Goal: Task Accomplishment & Management: Manage account settings

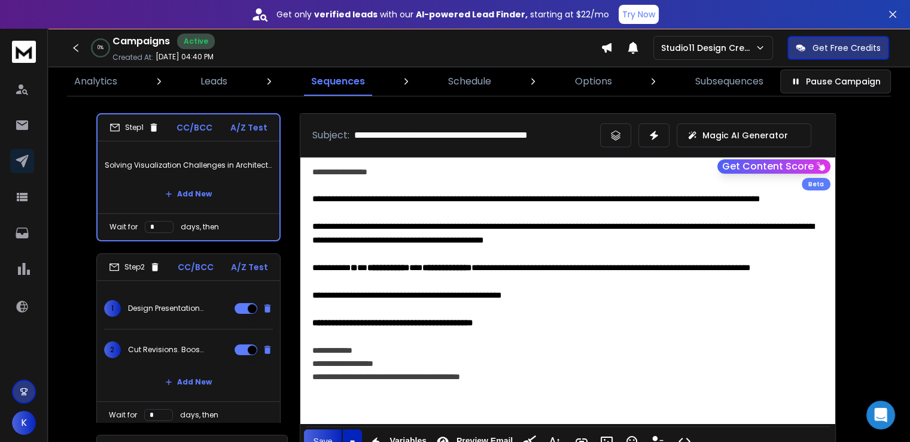
scroll to position [66, 0]
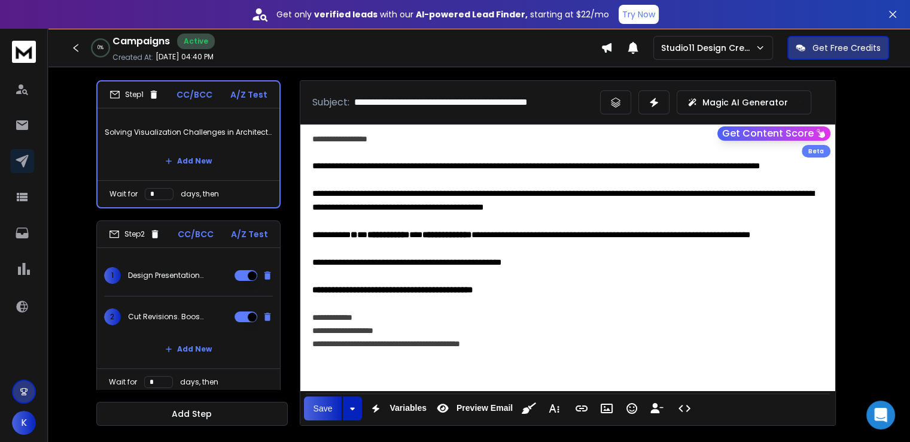
click at [192, 270] on p "Design Presentations Clients Don’t Forget" at bounding box center [166, 275] width 77 height 10
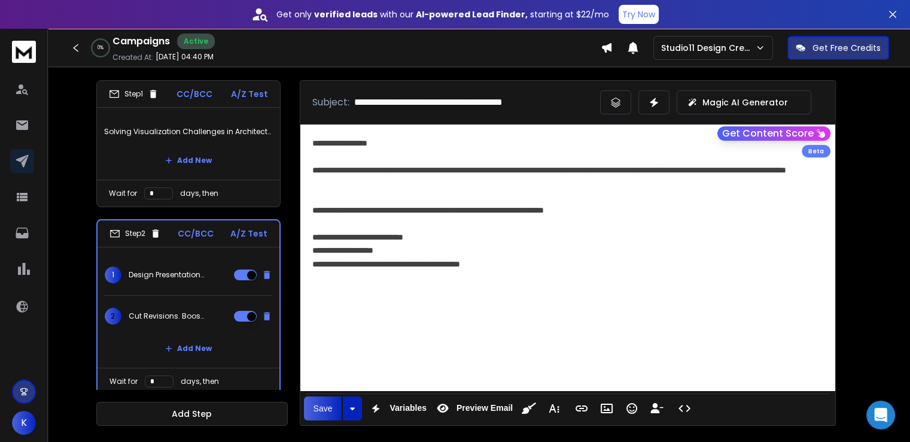
click at [182, 311] on p "Cut Revisions. Boost Approvals." at bounding box center [167, 316] width 77 height 10
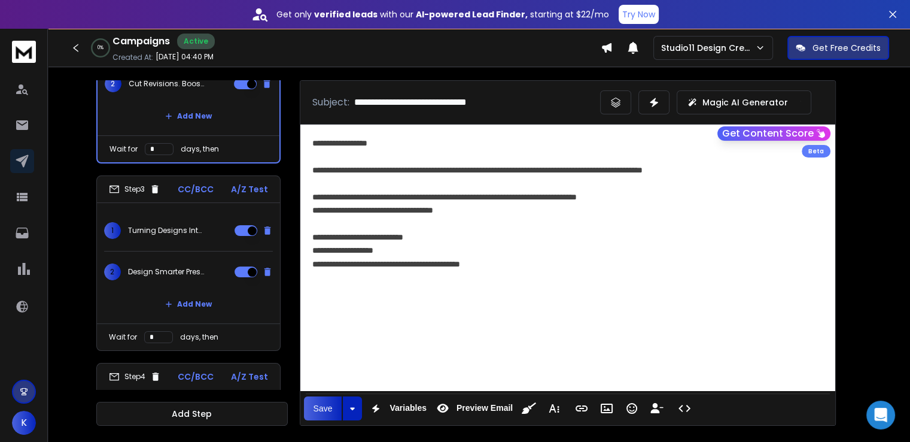
scroll to position [239, 0]
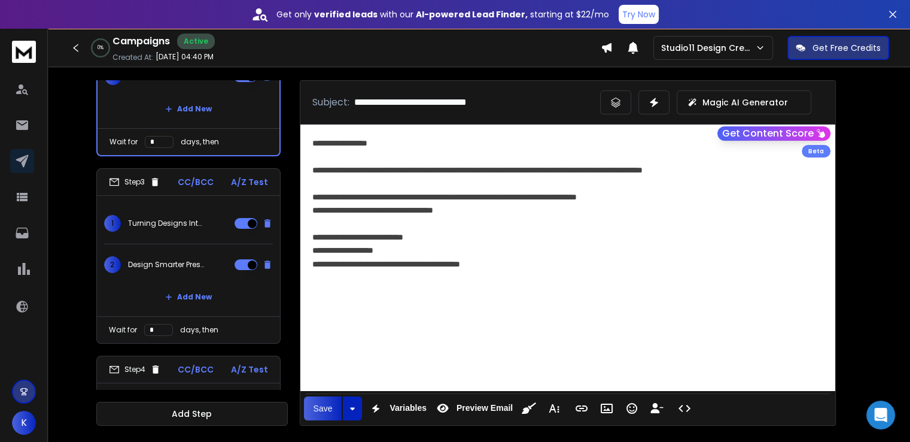
click at [180, 221] on p "Turning Designs Into Experiences" at bounding box center [166, 223] width 77 height 10
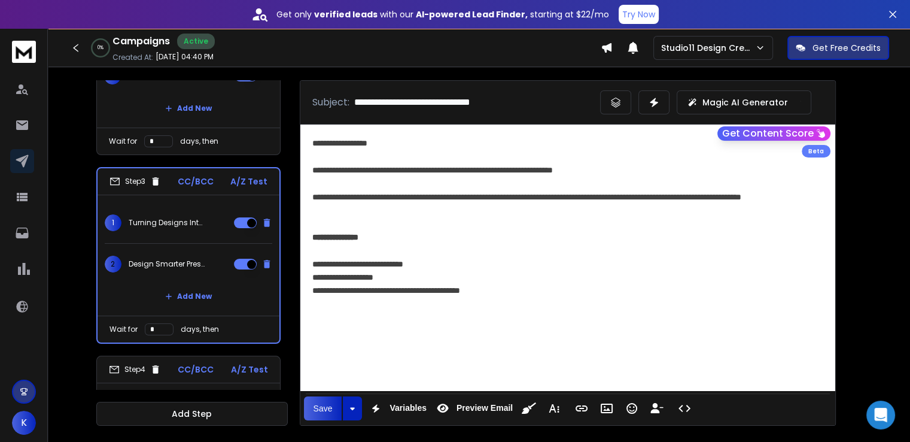
click at [170, 262] on p "Design Smarter Presentations That Work" at bounding box center [167, 264] width 77 height 10
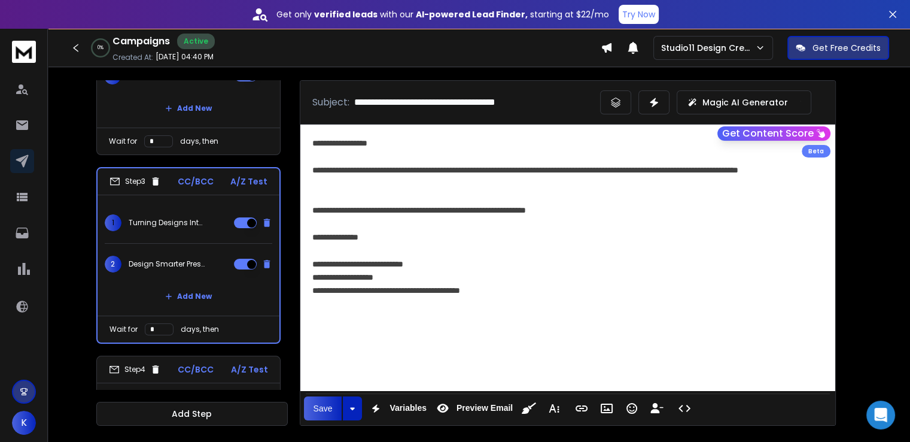
scroll to position [359, 0]
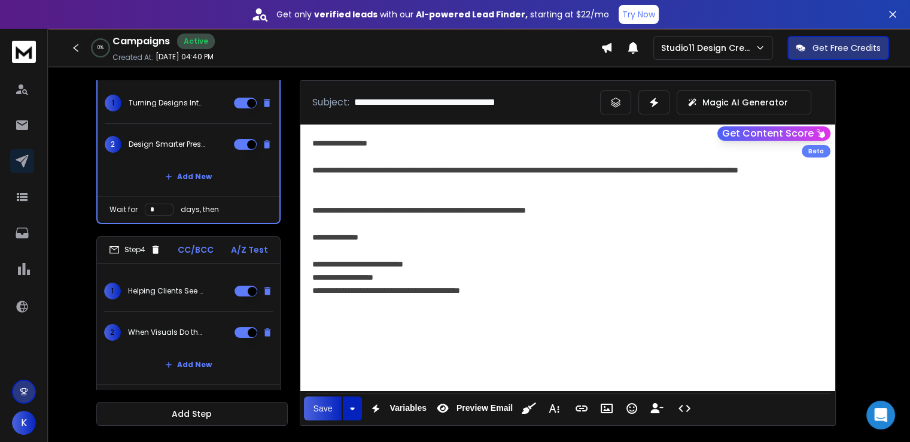
click at [172, 288] on p "Helping Clients See What You Envision" at bounding box center [166, 291] width 77 height 10
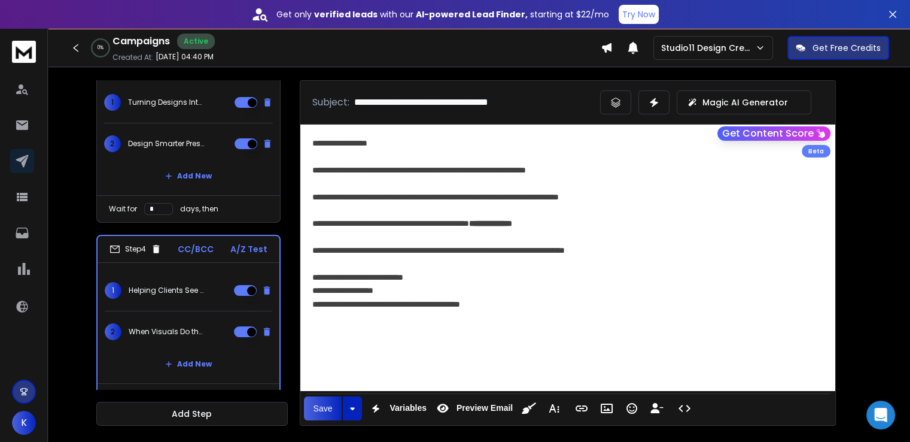
click at [169, 327] on p "When Visuals Do the Talking, Clients Say Yes" at bounding box center [167, 332] width 77 height 10
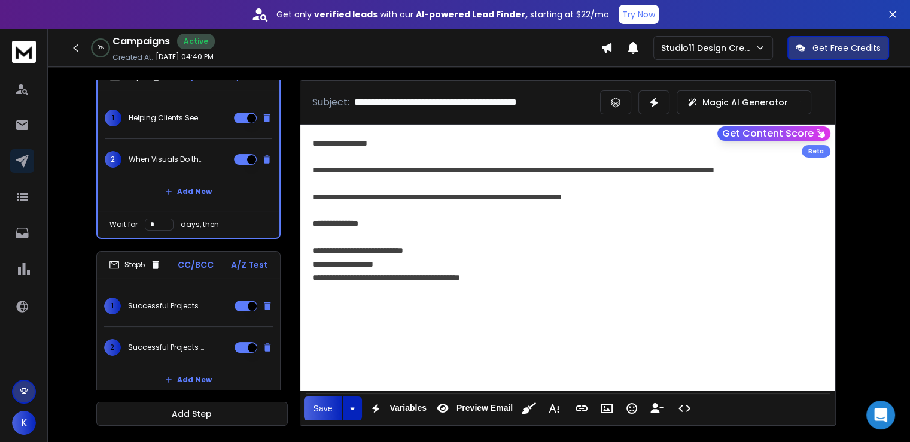
scroll to position [539, 0]
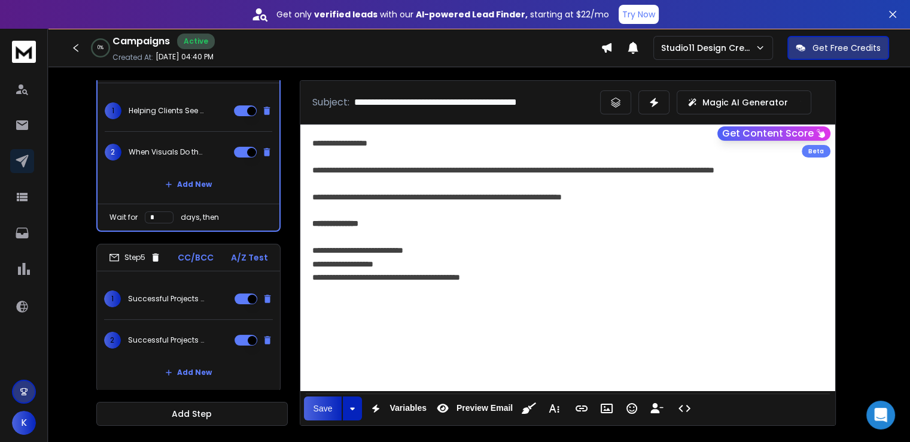
click at [165, 296] on p "Successful Projects Start With What They See" at bounding box center [166, 299] width 77 height 10
type input "**********"
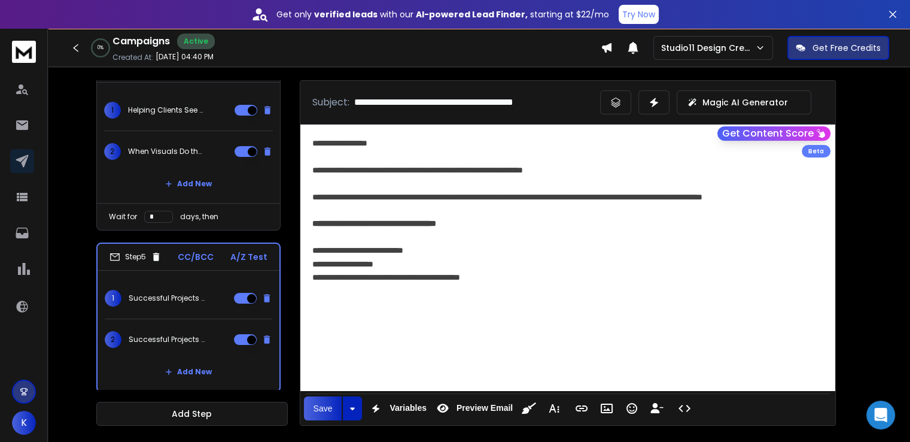
click at [166, 331] on div "2 Successful Projects Start With What They See" at bounding box center [155, 339] width 101 height 17
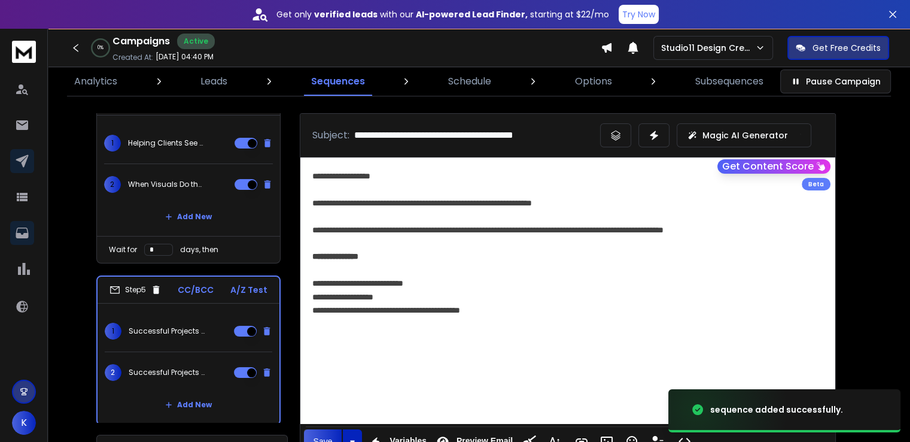
scroll to position [60, 0]
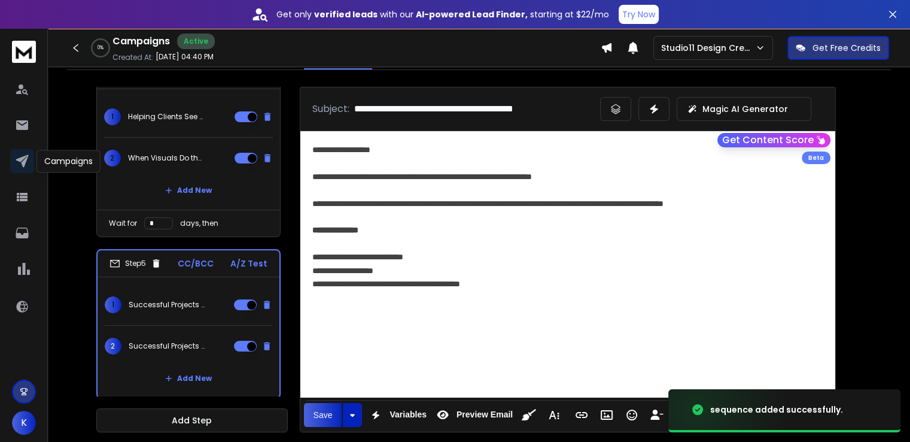
click at [25, 160] on icon at bounding box center [22, 160] width 13 height 13
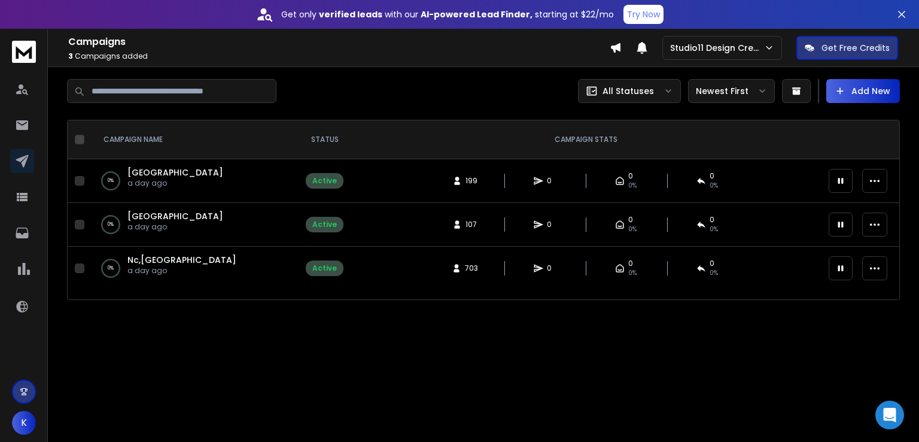
click at [146, 215] on span "[GEOGRAPHIC_DATA]" at bounding box center [175, 216] width 96 height 12
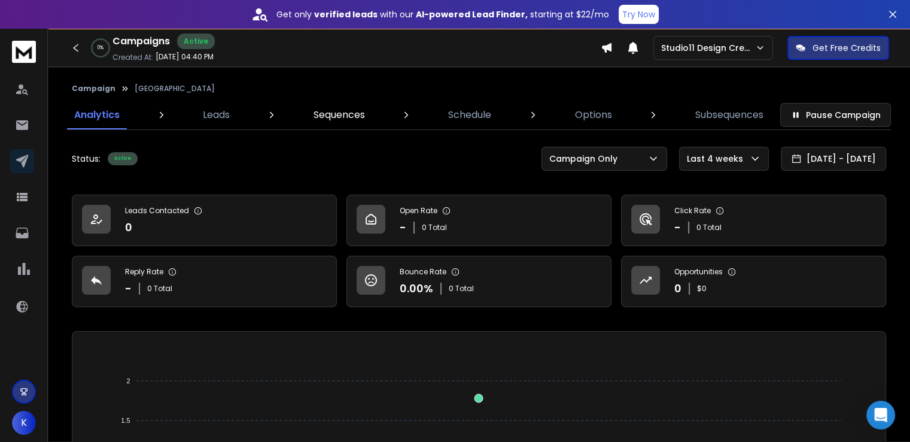
click at [321, 118] on p "Sequences" at bounding box center [339, 115] width 51 height 14
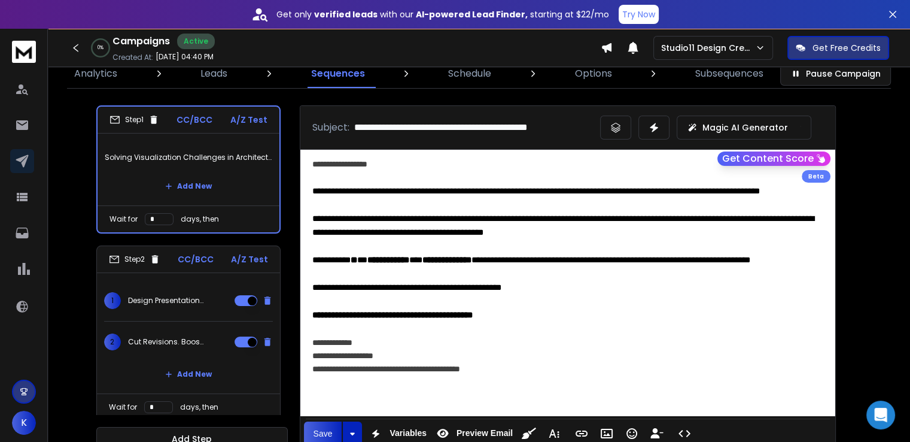
scroll to position [60, 0]
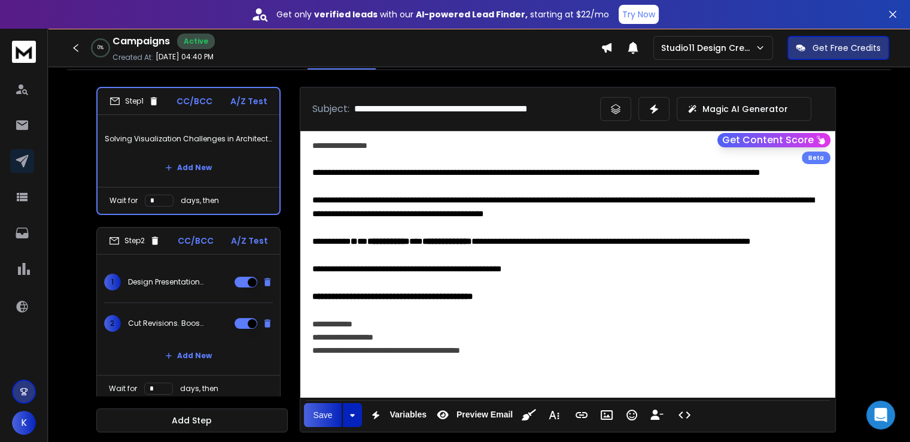
click at [150, 275] on div "1 Design Presentations Clients Don’t Forget" at bounding box center [154, 281] width 101 height 17
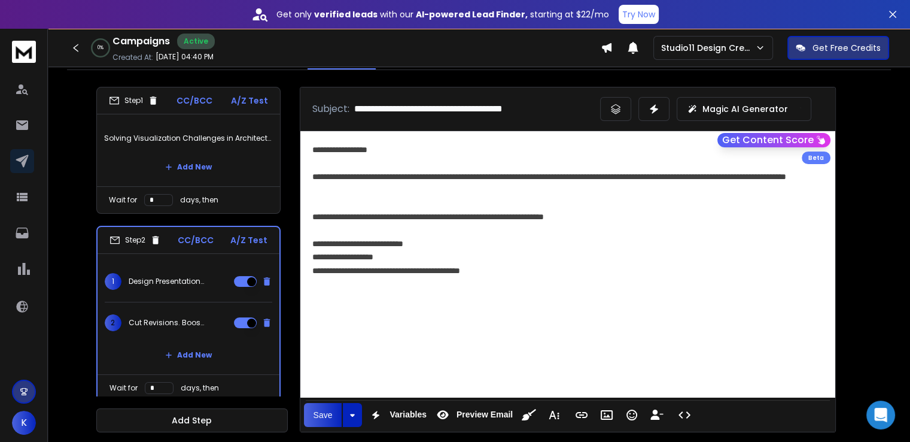
click at [163, 315] on div "2 Cut Revisions. Boost Approvals." at bounding box center [155, 322] width 101 height 17
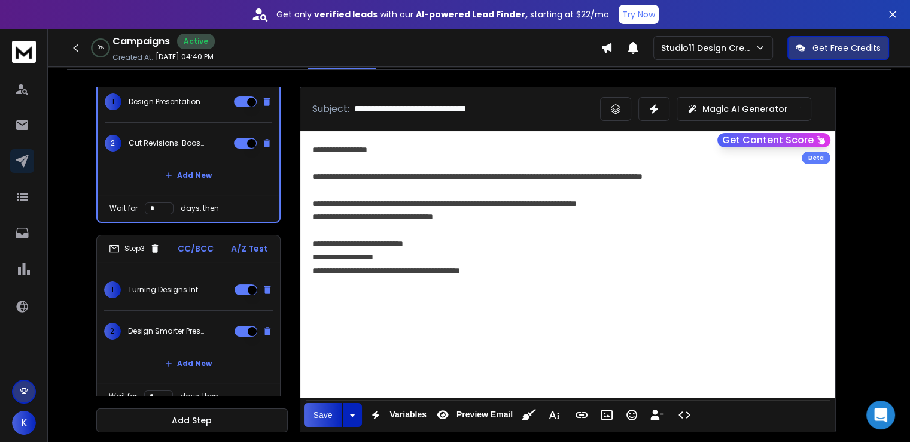
click at [160, 290] on p "Turning Designs Into Experiences" at bounding box center [166, 290] width 77 height 10
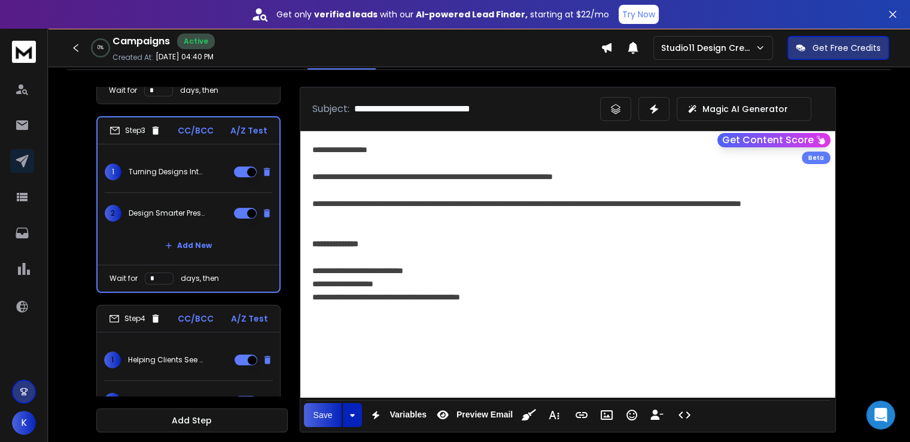
scroll to position [299, 0]
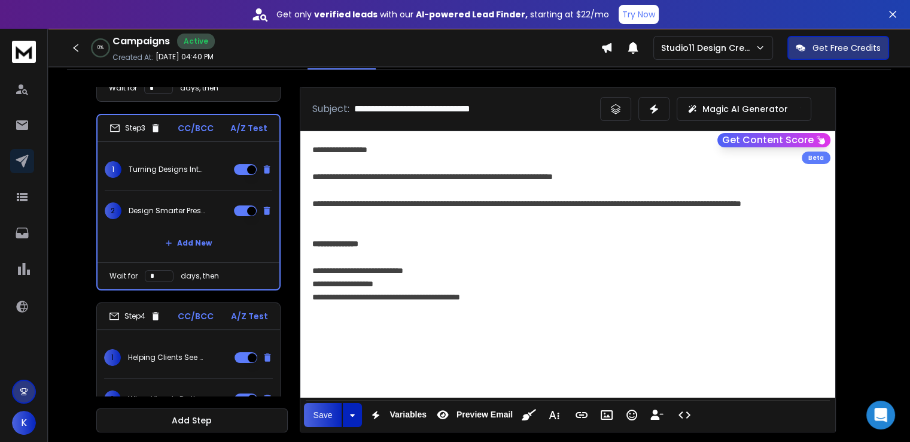
click at [159, 206] on p "Design Smarter Presentations That Work" at bounding box center [167, 211] width 77 height 10
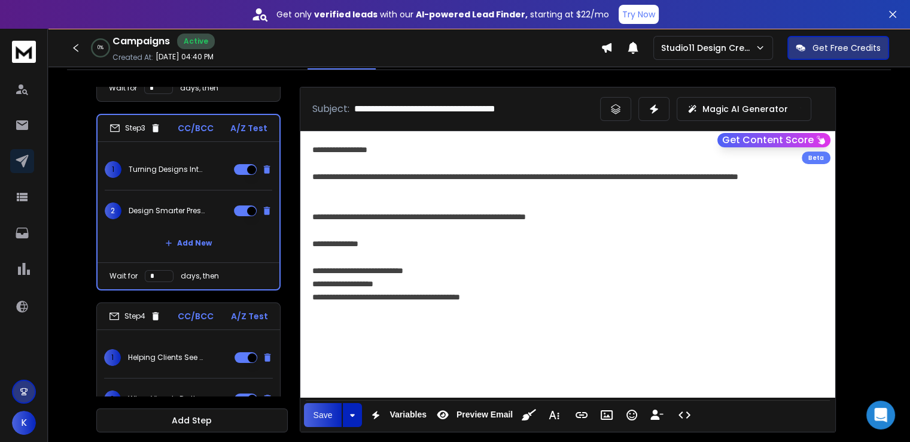
click at [158, 352] on p "Helping Clients See What You Envision" at bounding box center [166, 357] width 77 height 10
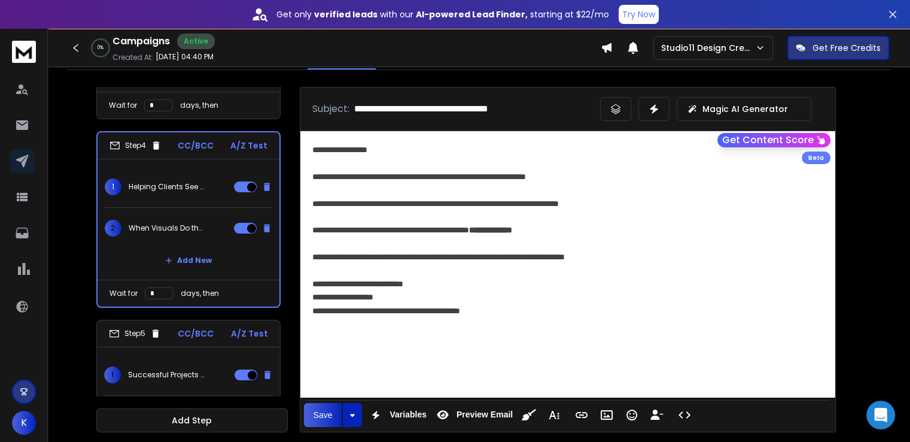
scroll to position [479, 0]
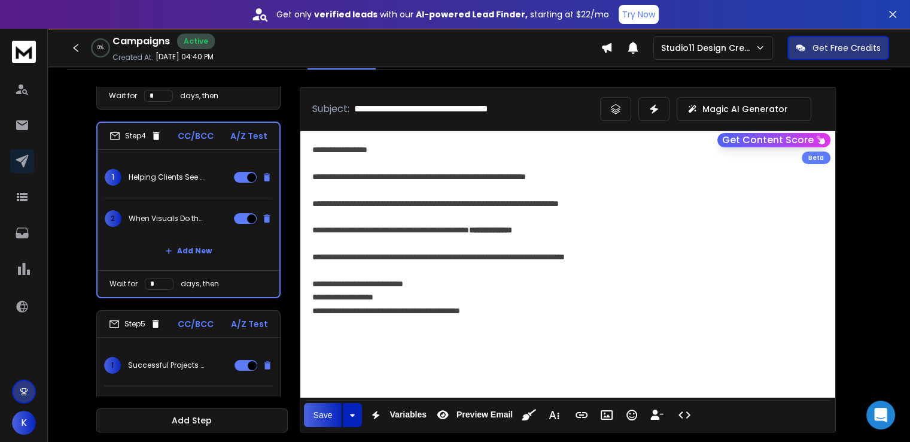
click at [160, 214] on p "When Visuals Do the Talking, Clients Say Yes" at bounding box center [167, 219] width 77 height 10
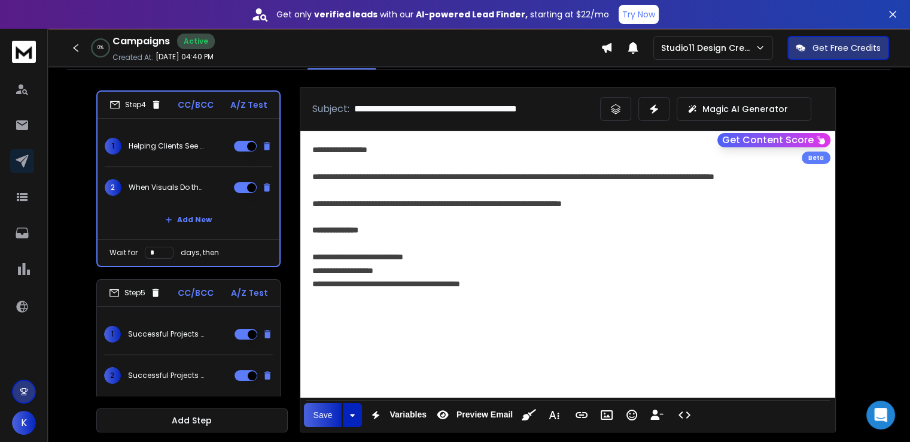
scroll to position [539, 0]
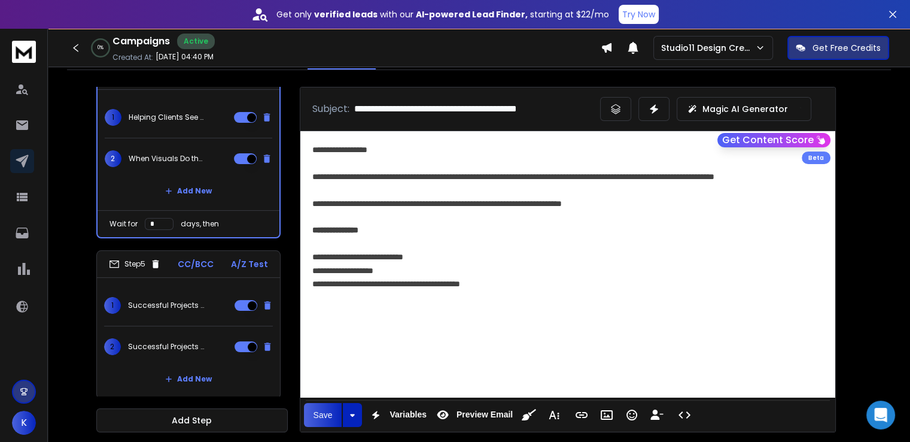
click at [164, 308] on div "1 Successful Projects Start With What They See" at bounding box center [154, 305] width 101 height 17
type input "**********"
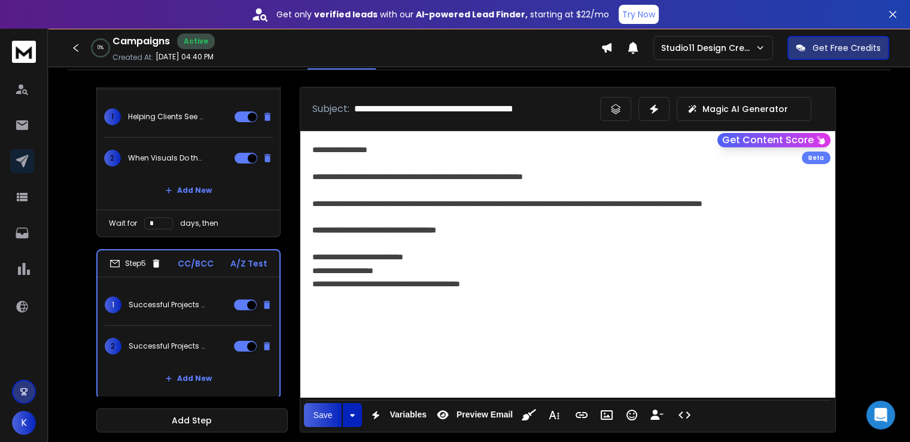
click at [163, 341] on p "Successful Projects Start With What They See" at bounding box center [167, 346] width 77 height 10
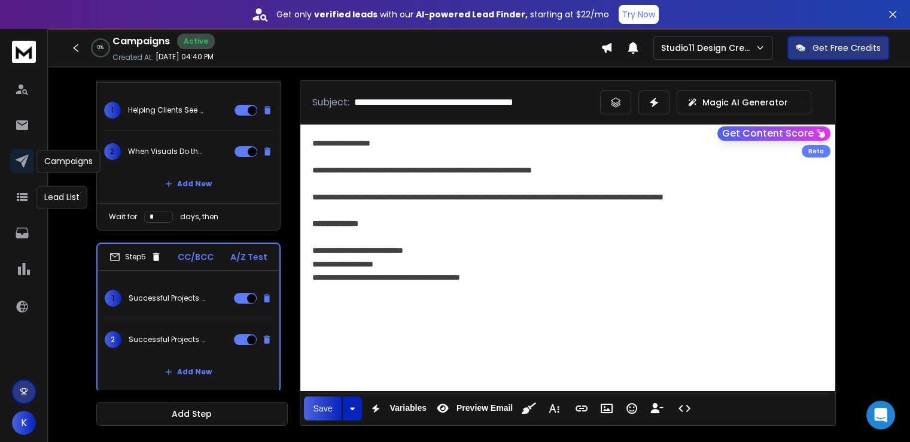
click at [21, 165] on icon at bounding box center [22, 161] width 14 height 14
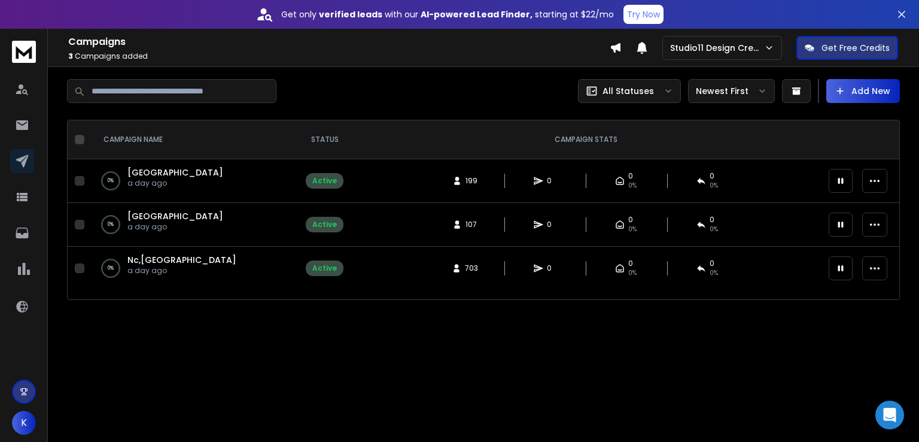
click at [150, 256] on span "Nc,[GEOGRAPHIC_DATA]" at bounding box center [181, 260] width 109 height 12
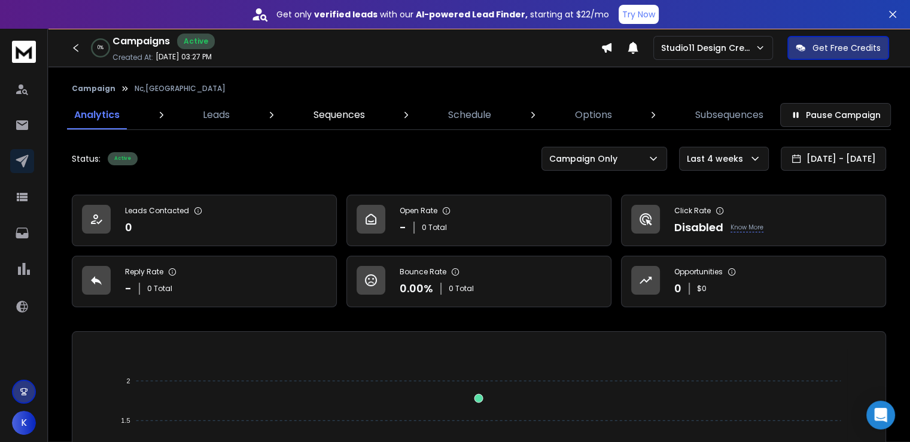
click at [332, 115] on p "Sequences" at bounding box center [339, 115] width 51 height 14
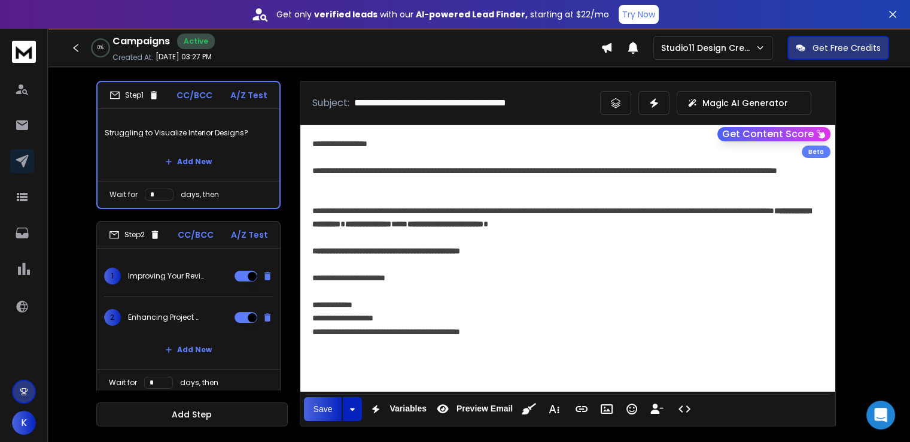
scroll to position [66, 0]
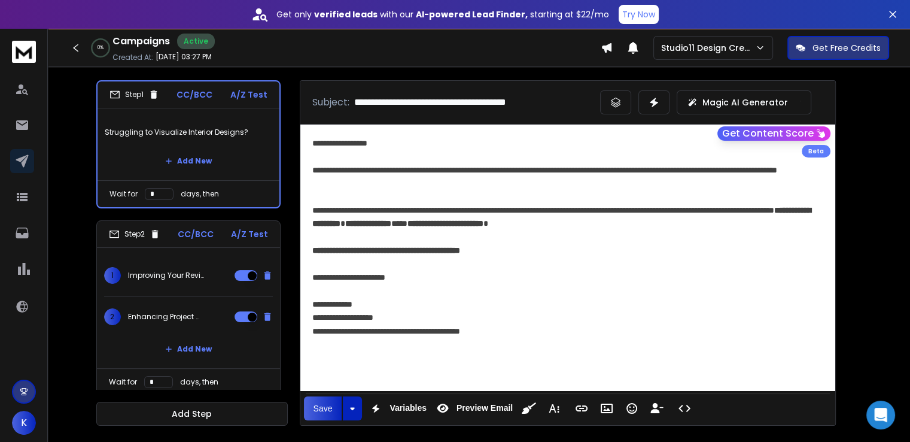
click at [145, 267] on div "1 Improving Your Review Process" at bounding box center [154, 275] width 101 height 17
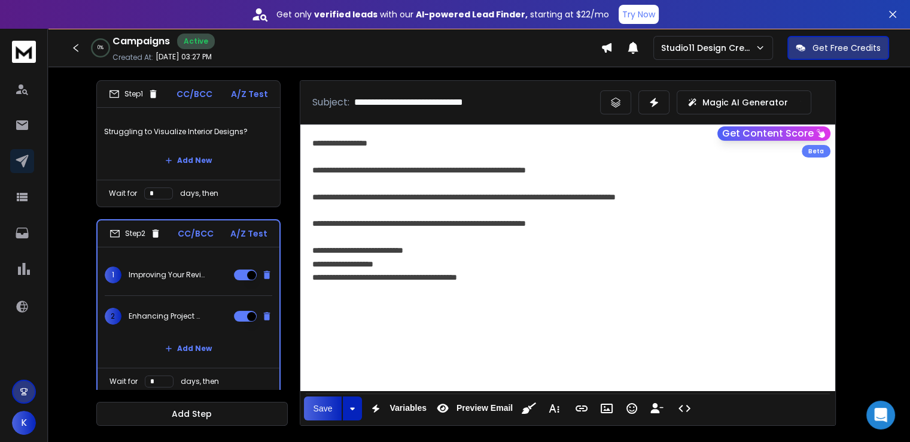
click at [159, 311] on p "Enhancing Project Confidence" at bounding box center [167, 316] width 77 height 10
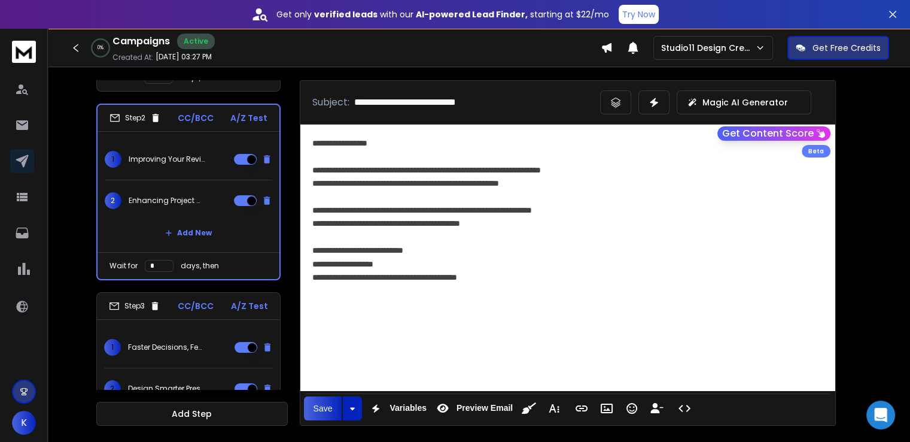
scroll to position [120, 0]
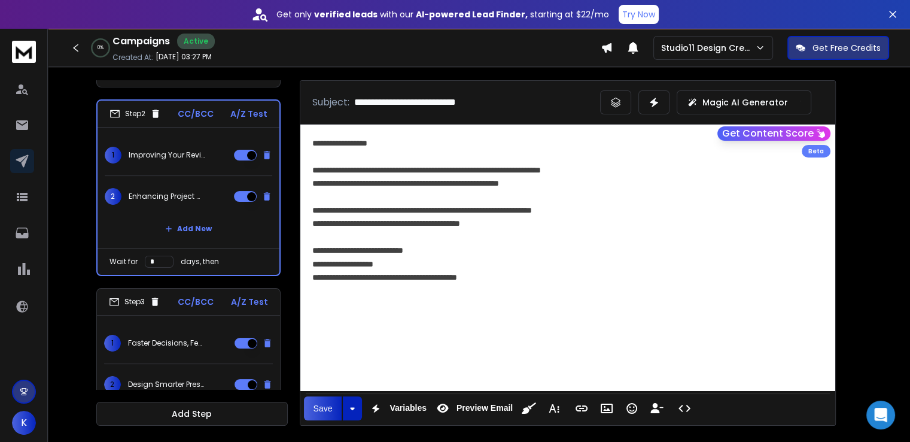
click at [154, 341] on p "Faster Decisions, Fewer Changes" at bounding box center [166, 343] width 77 height 10
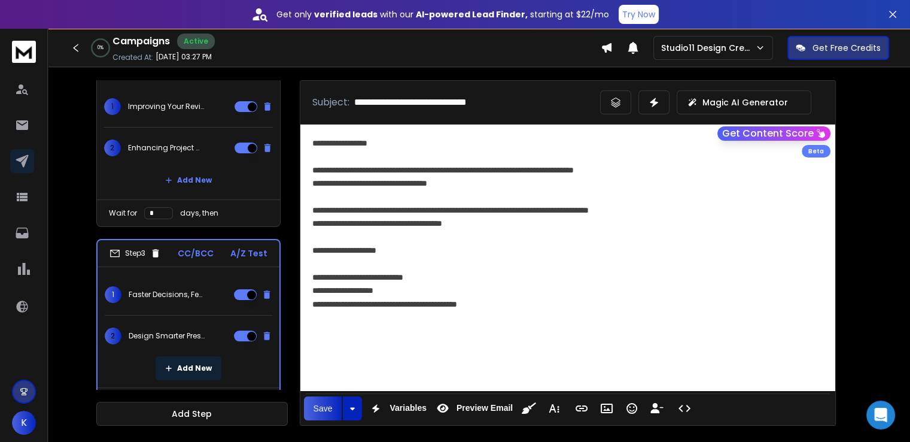
scroll to position [299, 0]
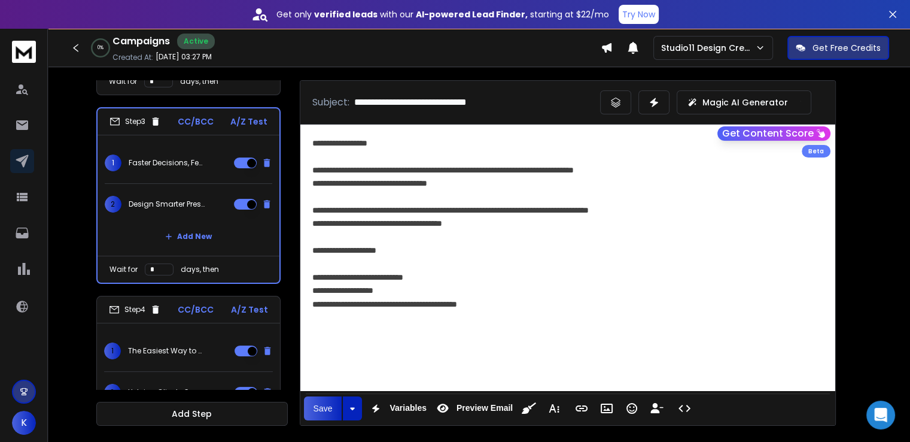
click at [156, 204] on p "Design Smarter Presentations That Work" at bounding box center [167, 204] width 77 height 10
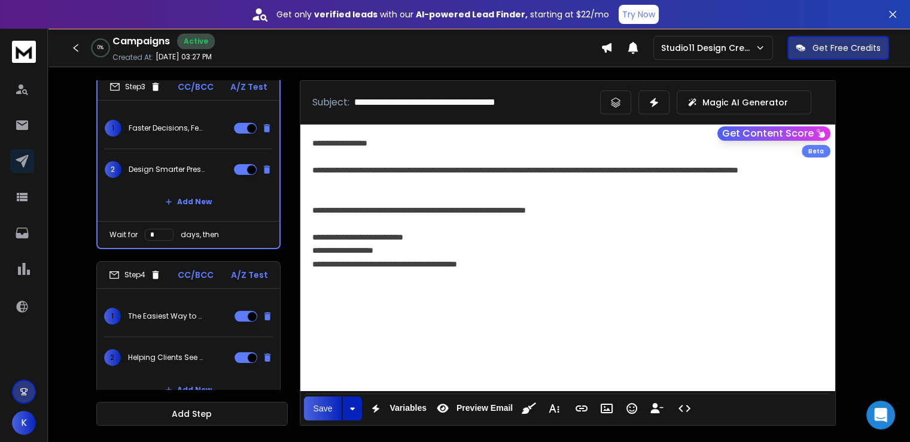
scroll to position [352, 0]
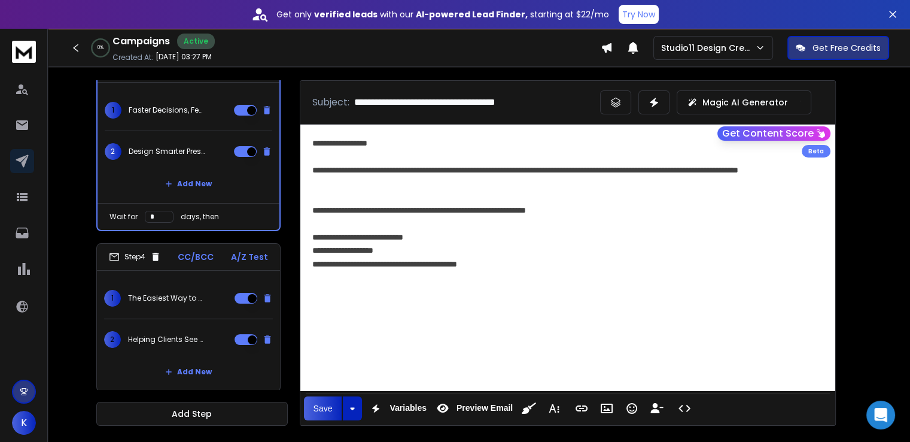
click at [153, 293] on p "The Easiest Way to Clarify Your Design Vision" at bounding box center [166, 298] width 77 height 10
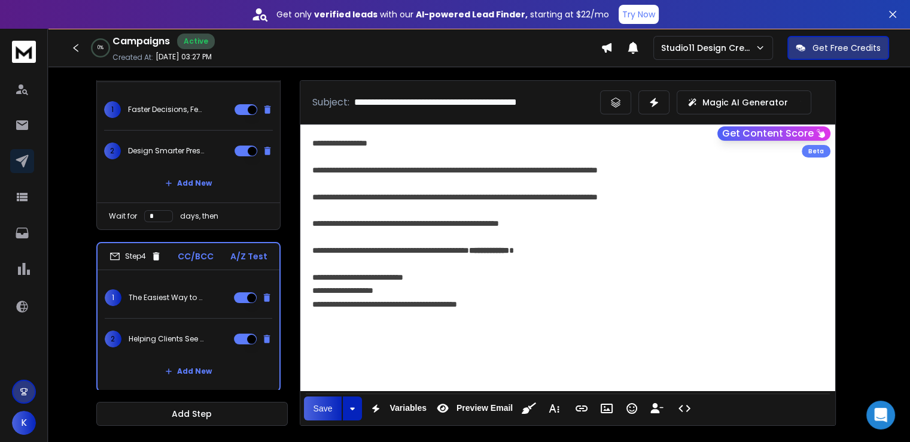
click at [151, 334] on p "Helping Clients See the Full Picture" at bounding box center [167, 339] width 77 height 10
type input "**********"
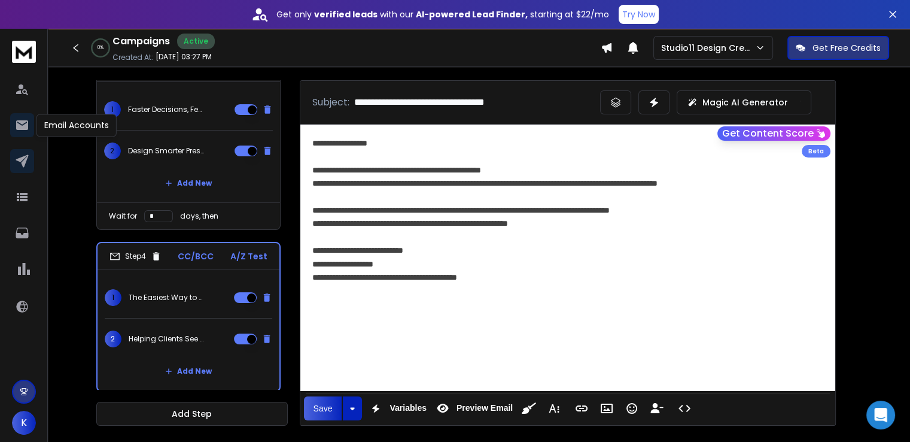
click at [13, 127] on link at bounding box center [22, 125] width 24 height 24
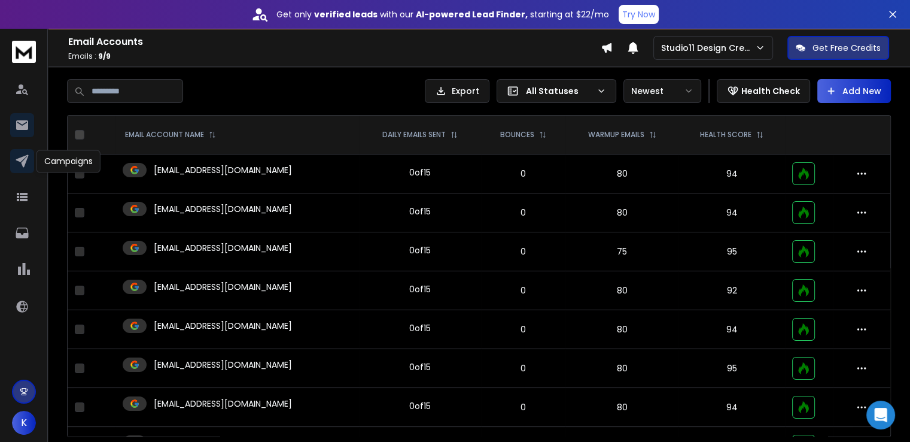
click at [28, 160] on icon at bounding box center [22, 161] width 14 height 14
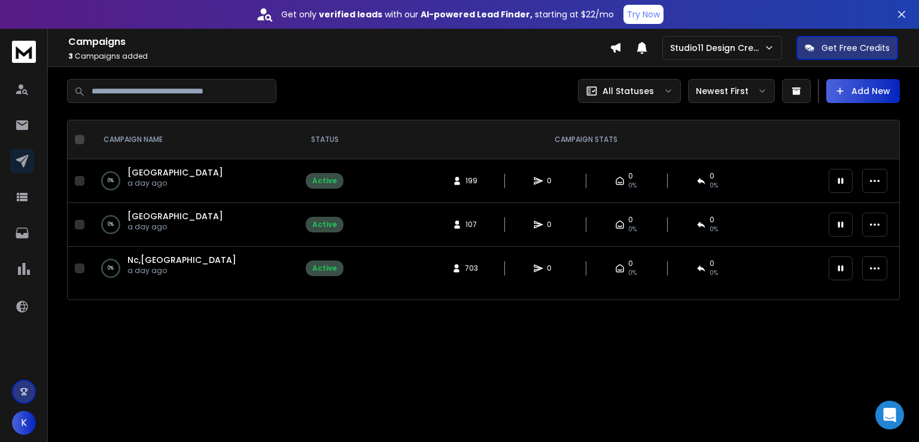
click at [172, 176] on span "[GEOGRAPHIC_DATA]" at bounding box center [175, 172] width 96 height 12
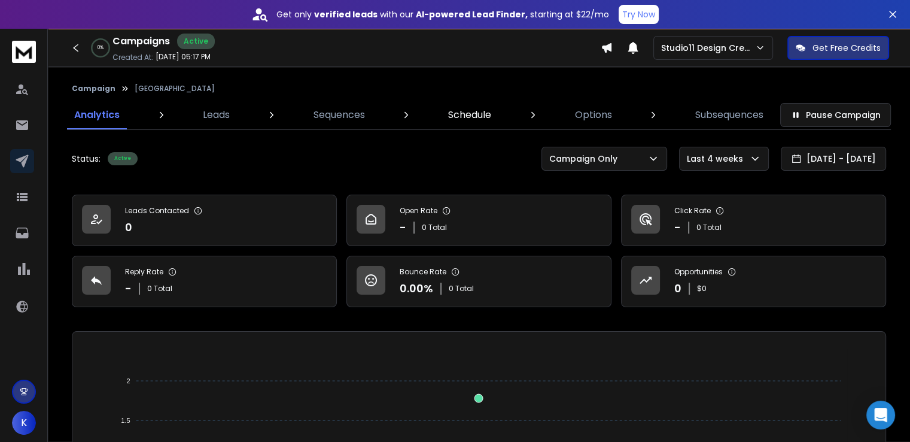
click at [489, 113] on p "Schedule" at bounding box center [469, 115] width 43 height 14
